Goal: Task Accomplishment & Management: Manage account settings

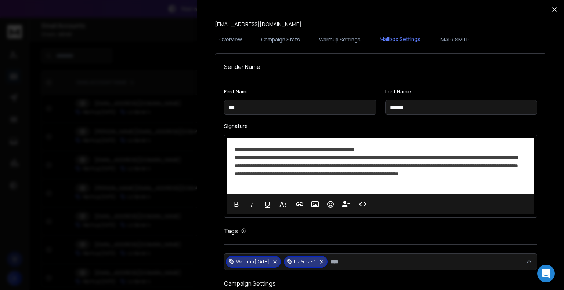
scroll to position [940, 0]
click at [550, 7] on icon "button" at bounding box center [553, 9] width 7 height 7
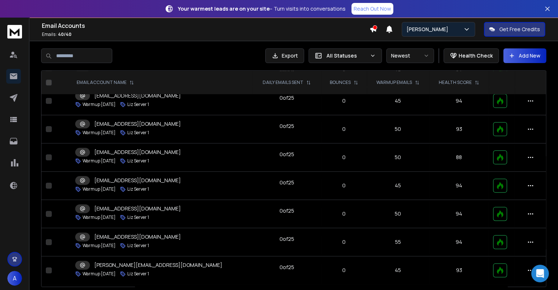
click at [437, 29] on p "[PERSON_NAME]" at bounding box center [429, 29] width 45 height 7
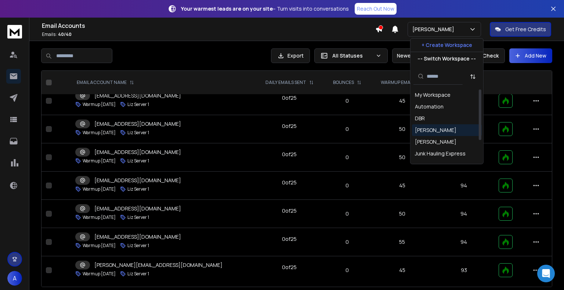
click at [427, 132] on div "[PERSON_NAME]" at bounding box center [435, 130] width 41 height 7
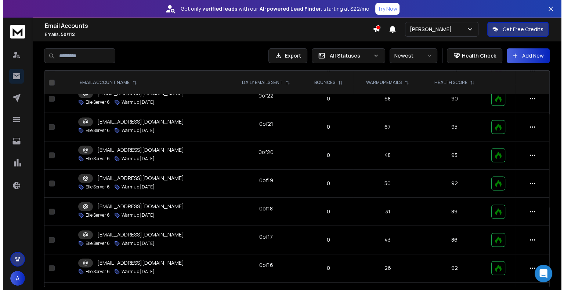
scroll to position [1234, 0]
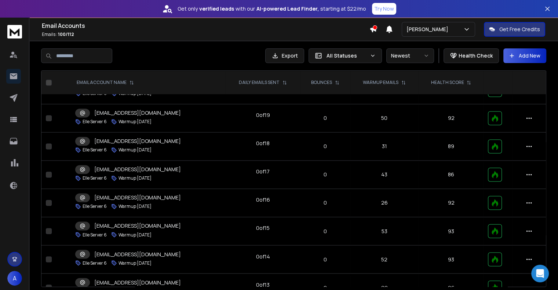
click at [96, 204] on p "Elle Server 6" at bounding box center [95, 207] width 24 height 6
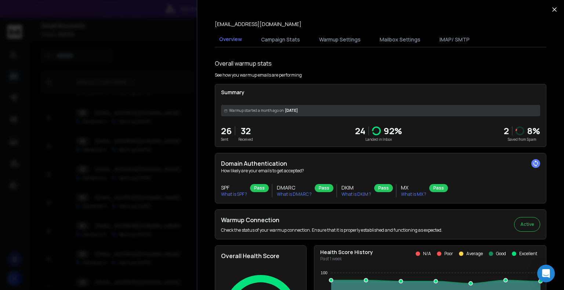
click at [553, 9] on icon "button" at bounding box center [553, 9] width 7 height 7
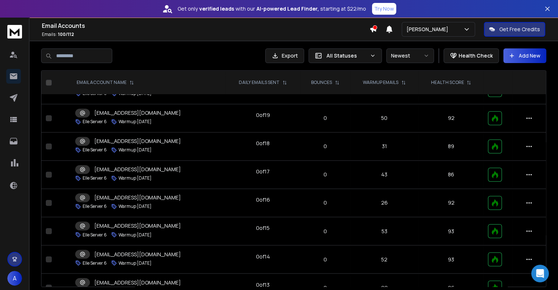
click at [355, 52] on p "All Statuses" at bounding box center [347, 55] width 40 height 7
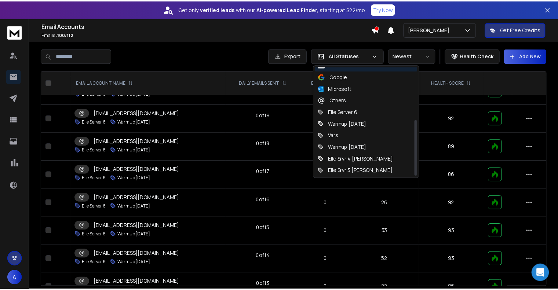
scroll to position [104, 0]
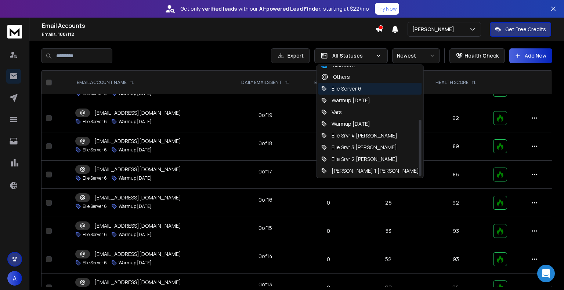
click at [353, 88] on div "Elle Server 6" at bounding box center [341, 88] width 40 height 7
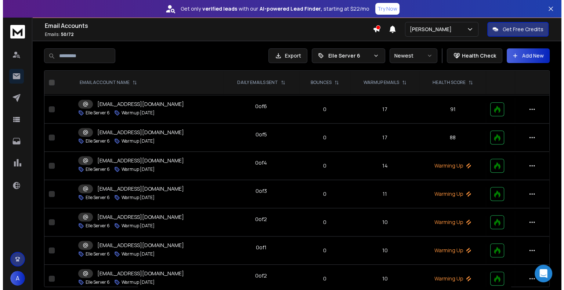
scroll to position [550, 0]
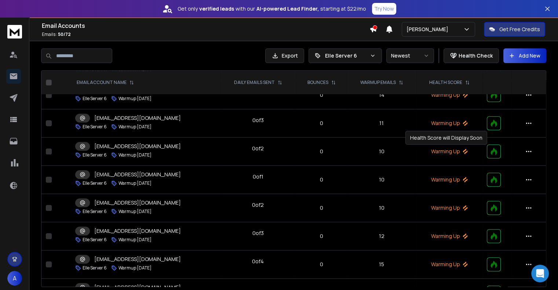
click at [435, 150] on p "Warming Up" at bounding box center [449, 151] width 57 height 7
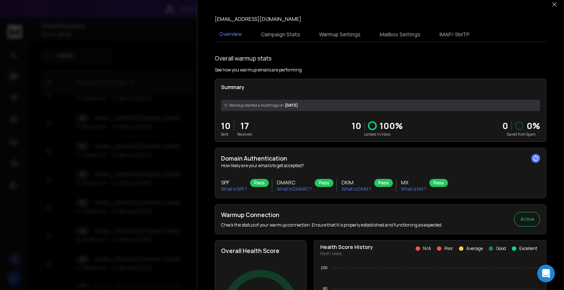
scroll to position [0, 0]
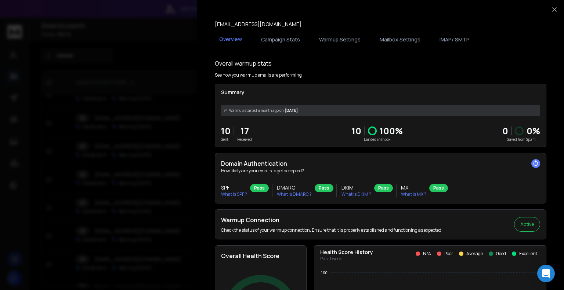
drag, startPoint x: 322, startPoint y: 35, endPoint x: 321, endPoint y: 41, distance: 5.5
click at [323, 35] on button "Warmup Settings" at bounding box center [339, 40] width 50 height 16
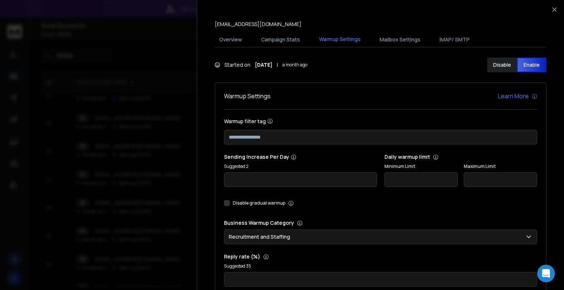
drag, startPoint x: 478, startPoint y: 183, endPoint x: 444, endPoint y: 184, distance: 34.1
click at [444, 184] on div "Minimum Limit * Maximum Limit *" at bounding box center [460, 175] width 153 height 23
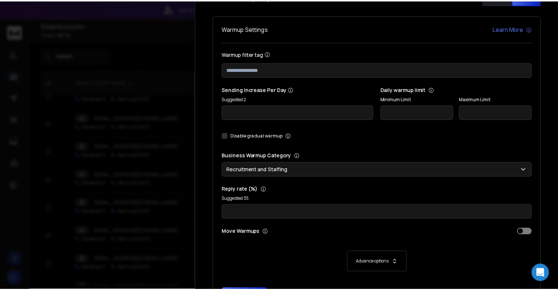
scroll to position [110, 0]
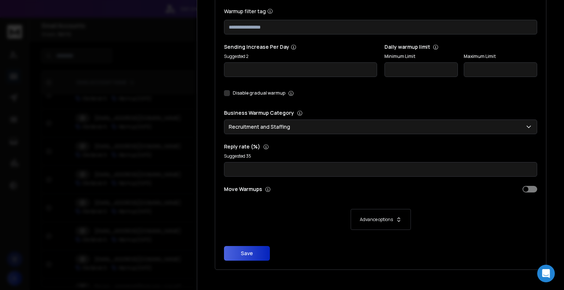
type input "**"
click at [247, 250] on button "Save" at bounding box center [247, 253] width 46 height 15
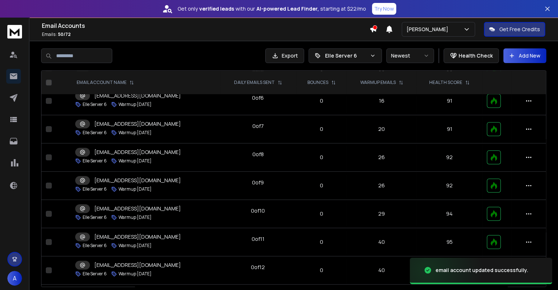
scroll to position [661, 0]
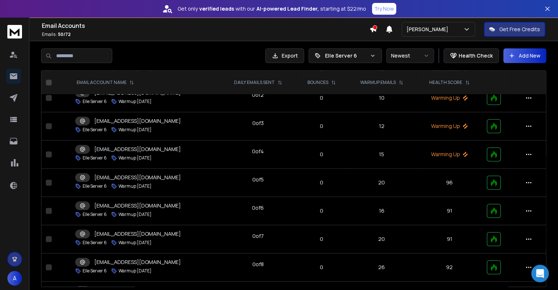
click at [48, 155] on button "button" at bounding box center [49, 155] width 6 height 6
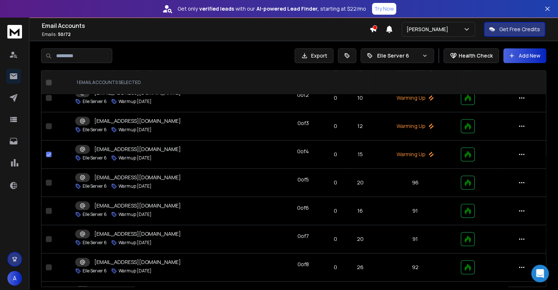
scroll to position [624, 0]
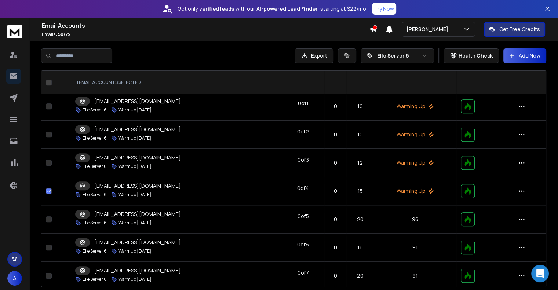
click at [47, 163] on td at bounding box center [55, 163] width 29 height 28
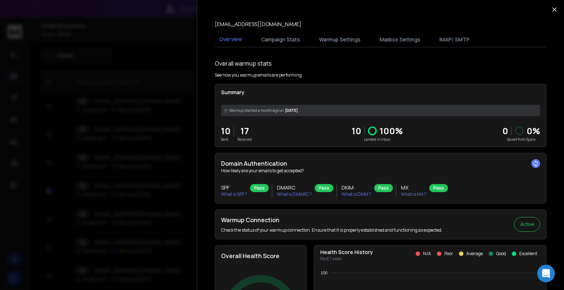
click at [552, 6] on icon "button" at bounding box center [553, 9] width 7 height 7
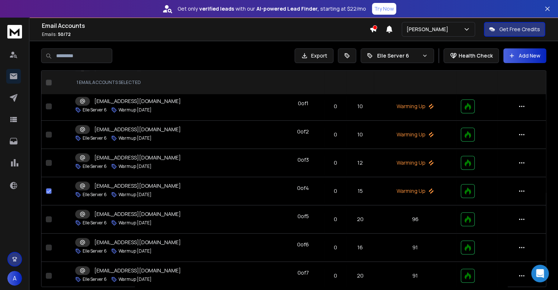
click at [48, 160] on button "button" at bounding box center [49, 163] width 6 height 6
drag, startPoint x: 50, startPoint y: 133, endPoint x: 48, endPoint y: 126, distance: 7.8
click at [49, 132] on button "button" at bounding box center [49, 135] width 6 height 6
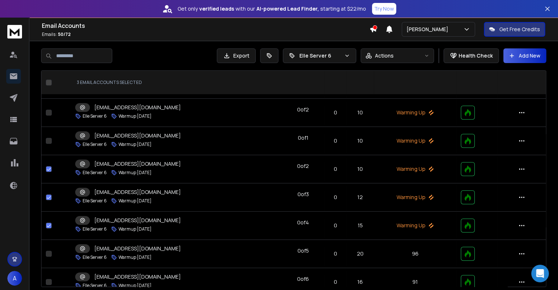
scroll to position [550, 0]
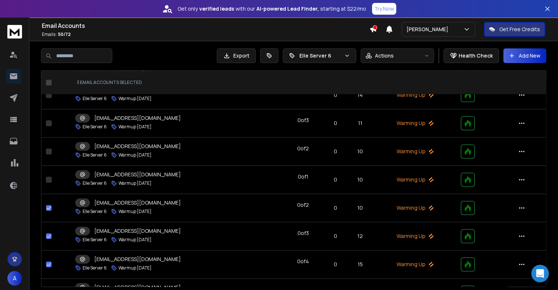
click at [49, 178] on button "button" at bounding box center [49, 180] width 6 height 6
click at [51, 149] on button "button" at bounding box center [49, 152] width 6 height 6
click at [50, 121] on button "button" at bounding box center [49, 123] width 6 height 6
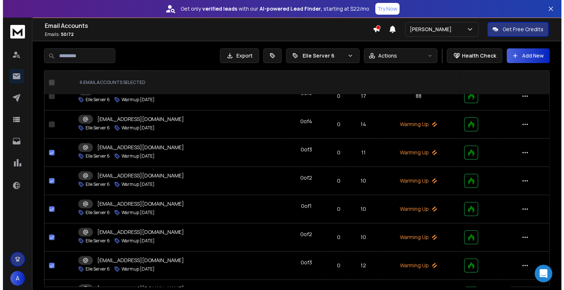
scroll to position [477, 0]
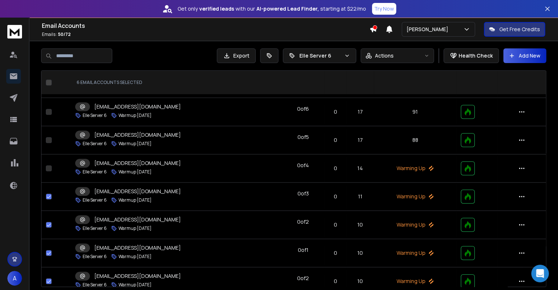
click at [48, 168] on button "button" at bounding box center [49, 169] width 6 height 6
click at [377, 54] on p "Actions" at bounding box center [384, 55] width 19 height 7
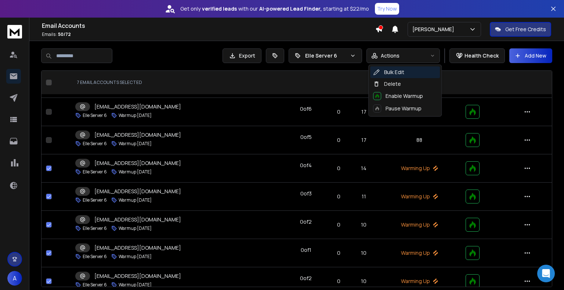
click at [388, 74] on div "Bulk Edit" at bounding box center [388, 72] width 31 height 7
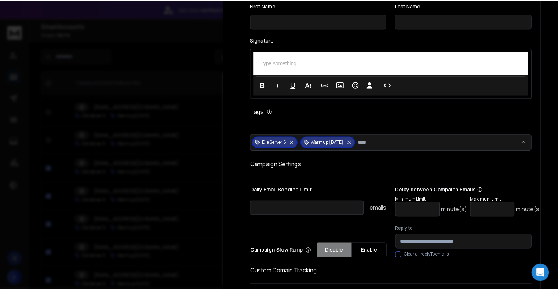
scroll to position [110, 0]
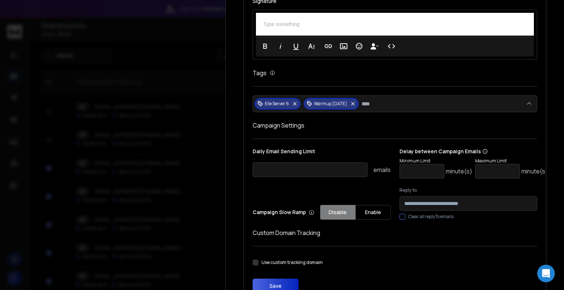
click at [319, 172] on input "number" at bounding box center [309, 170] width 114 height 15
type input "**"
click at [273, 287] on button "Save" at bounding box center [275, 286] width 46 height 15
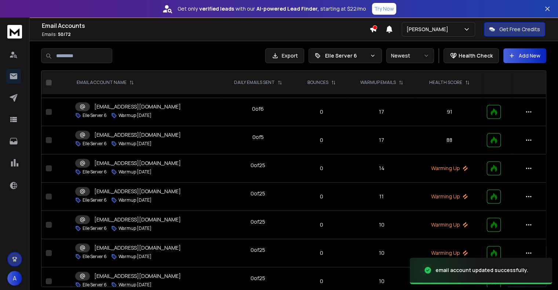
click at [367, 57] on p "Elle Server 6" at bounding box center [346, 55] width 42 height 7
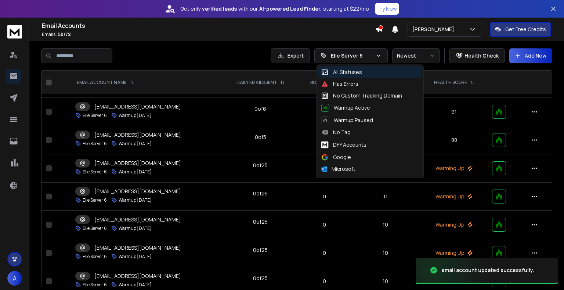
click at [408, 55] on button "Newest" at bounding box center [416, 55] width 48 height 15
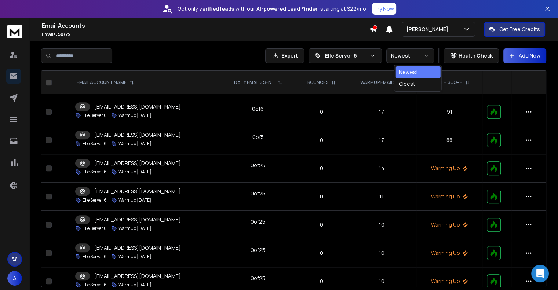
click at [368, 60] on div "Elle Server 6" at bounding box center [345, 55] width 73 height 15
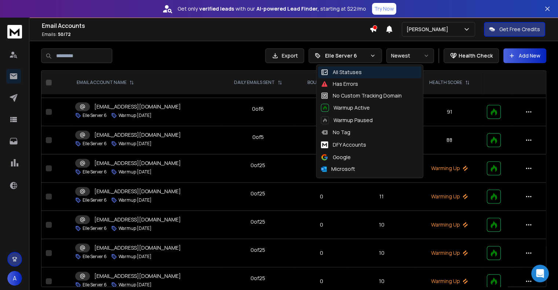
click at [47, 170] on button "button" at bounding box center [49, 169] width 6 height 6
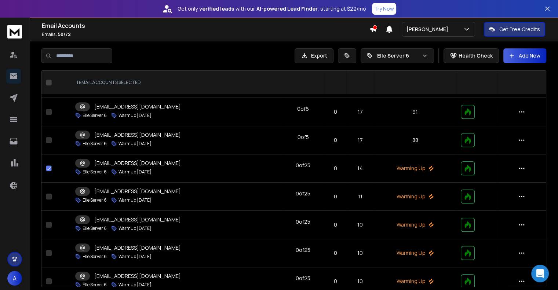
click at [49, 195] on button "button" at bounding box center [49, 197] width 6 height 6
click at [48, 222] on button "button" at bounding box center [49, 225] width 6 height 6
click at [49, 250] on button "button" at bounding box center [49, 253] width 6 height 6
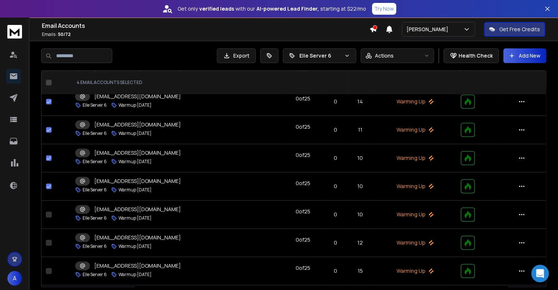
scroll to position [550, 0]
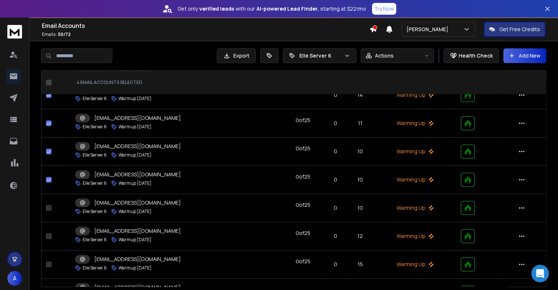
click at [48, 205] on button "button" at bounding box center [49, 208] width 6 height 6
click at [48, 235] on button "button" at bounding box center [49, 236] width 6 height 6
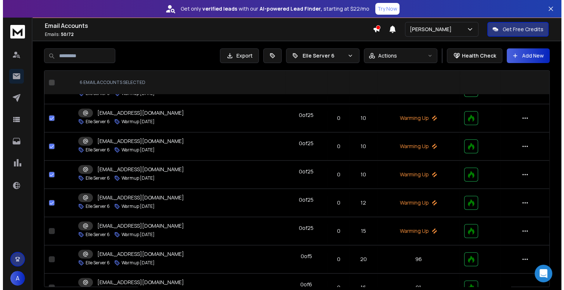
scroll to position [624, 0]
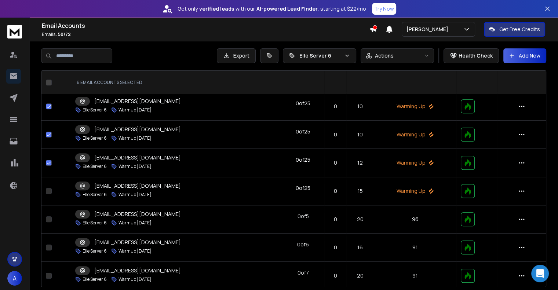
click at [50, 189] on button "button" at bounding box center [49, 191] width 6 height 6
click at [376, 55] on div "Actions" at bounding box center [394, 55] width 56 height 7
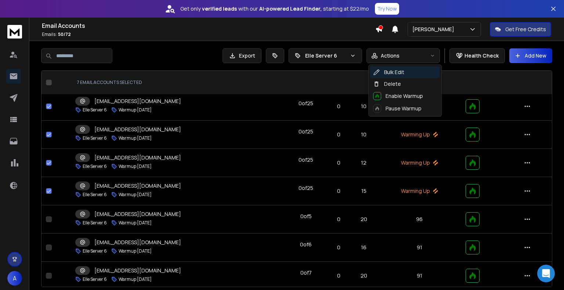
click at [381, 73] on div "Bulk Edit" at bounding box center [388, 72] width 31 height 7
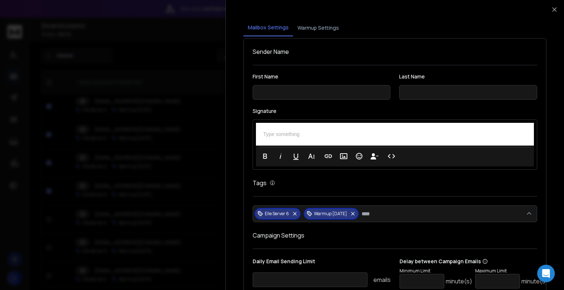
click at [319, 26] on button "Warmup Settings" at bounding box center [318, 28] width 50 height 16
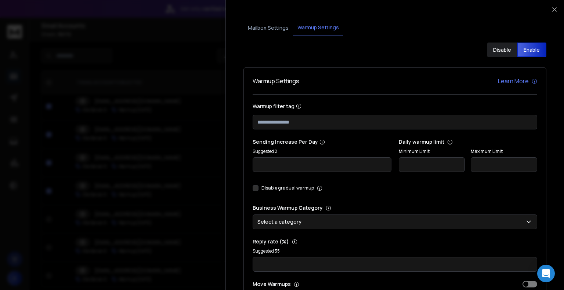
click at [494, 158] on input "number" at bounding box center [503, 164] width 66 height 15
type input "**"
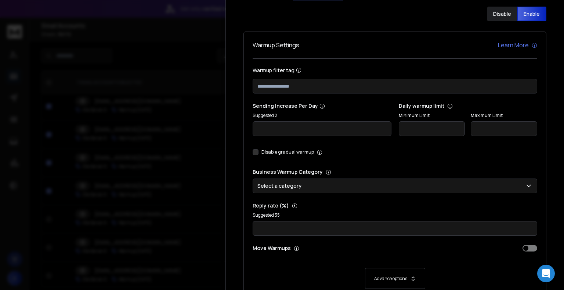
scroll to position [95, 0]
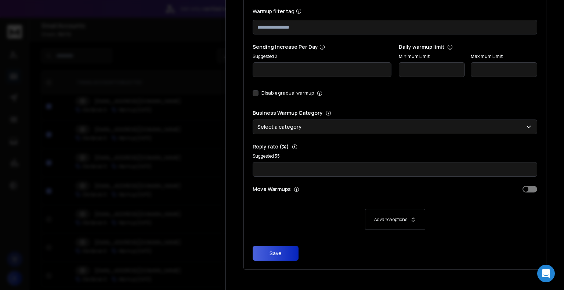
click at [282, 251] on button "Save" at bounding box center [275, 253] width 46 height 15
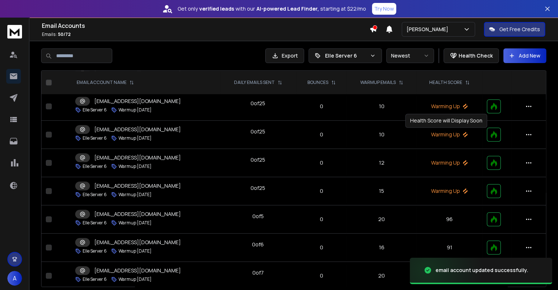
click at [450, 134] on p "Warming Up" at bounding box center [449, 134] width 57 height 7
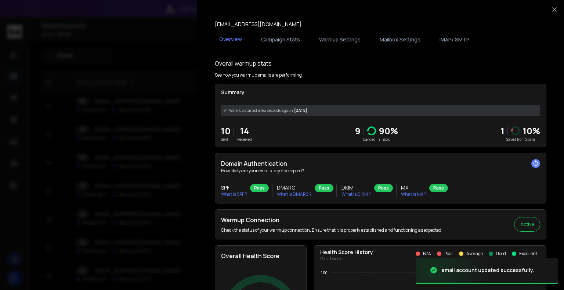
click at [386, 38] on button "Mailbox Settings" at bounding box center [400, 40] width 50 height 16
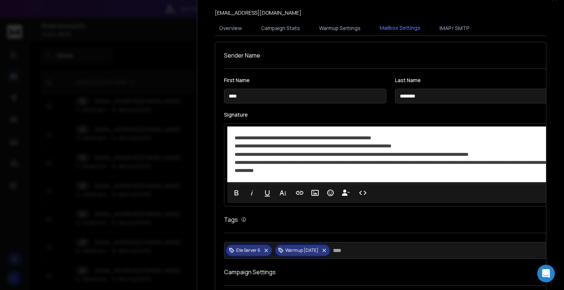
scroll to position [0, 0]
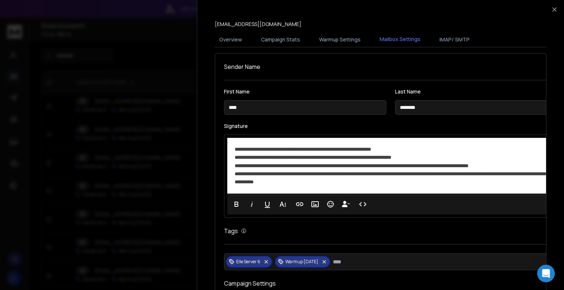
click at [333, 36] on button "Warmup Settings" at bounding box center [339, 40] width 50 height 16
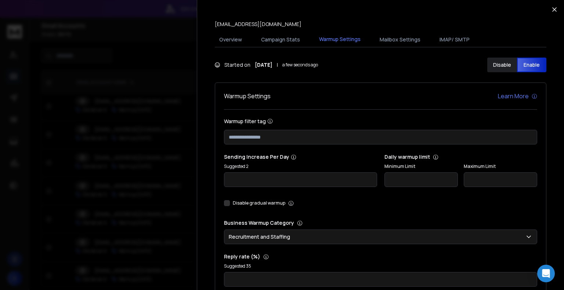
click at [555, 8] on icon "button" at bounding box center [553, 9] width 7 height 7
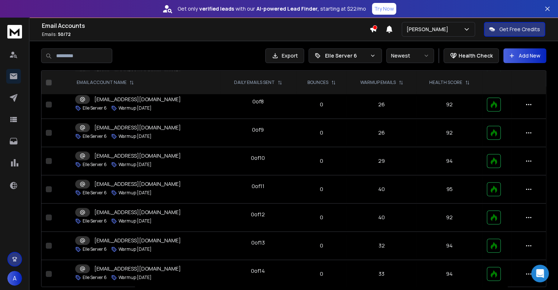
scroll to position [771, 0]
